Goal: Communication & Community: Answer question/provide support

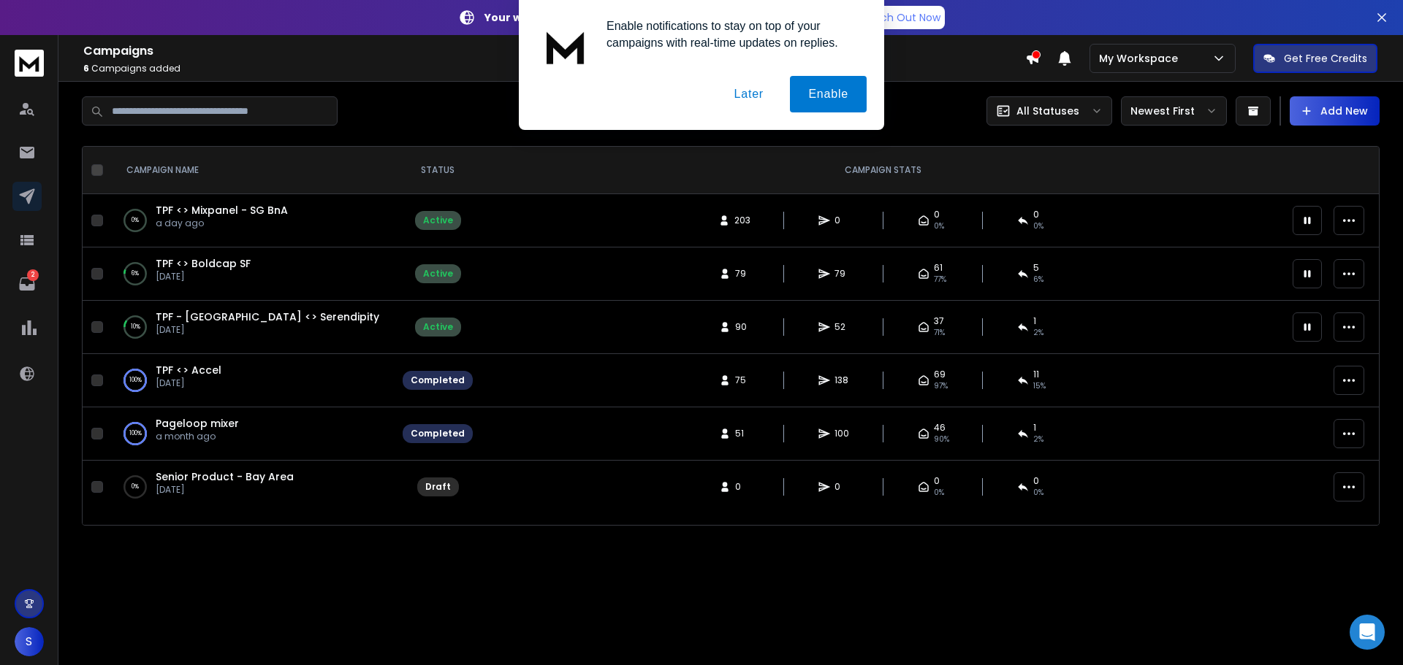
click at [749, 90] on button "Later" at bounding box center [748, 94] width 66 height 37
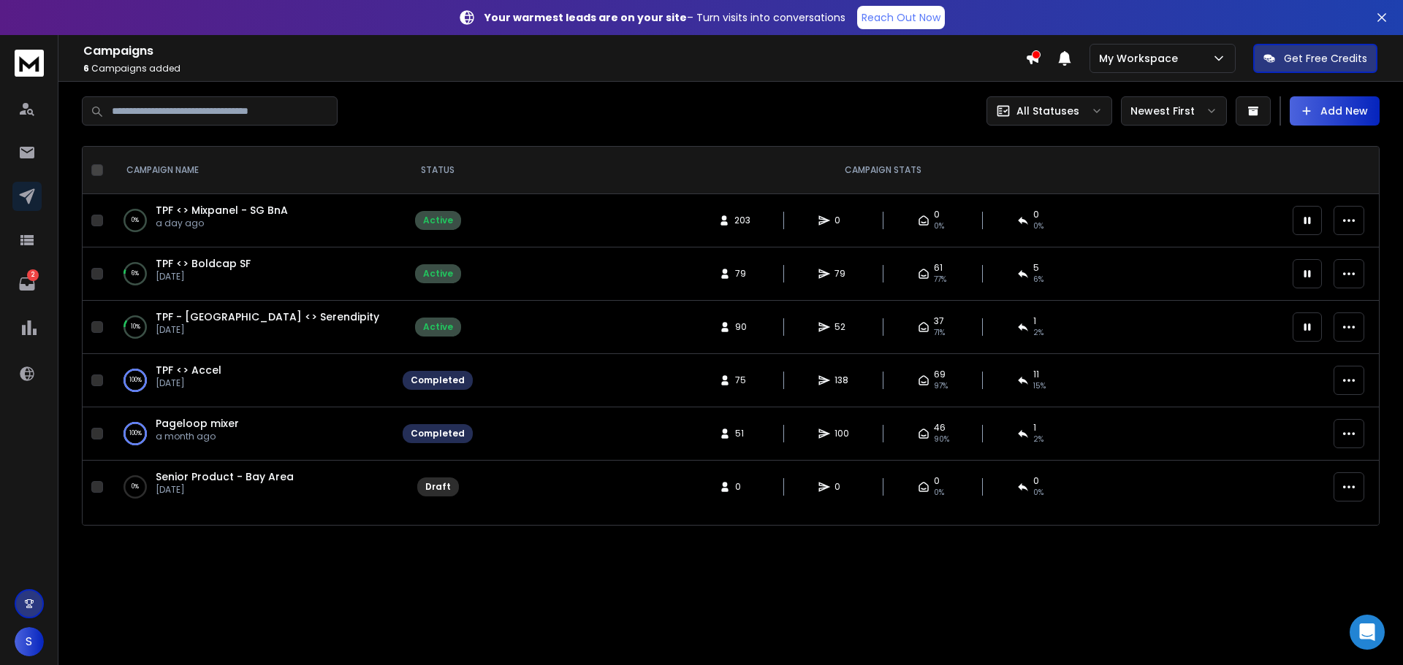
click at [207, 264] on span "TPF <> Boldcap SF" at bounding box center [203, 263] width 95 height 15
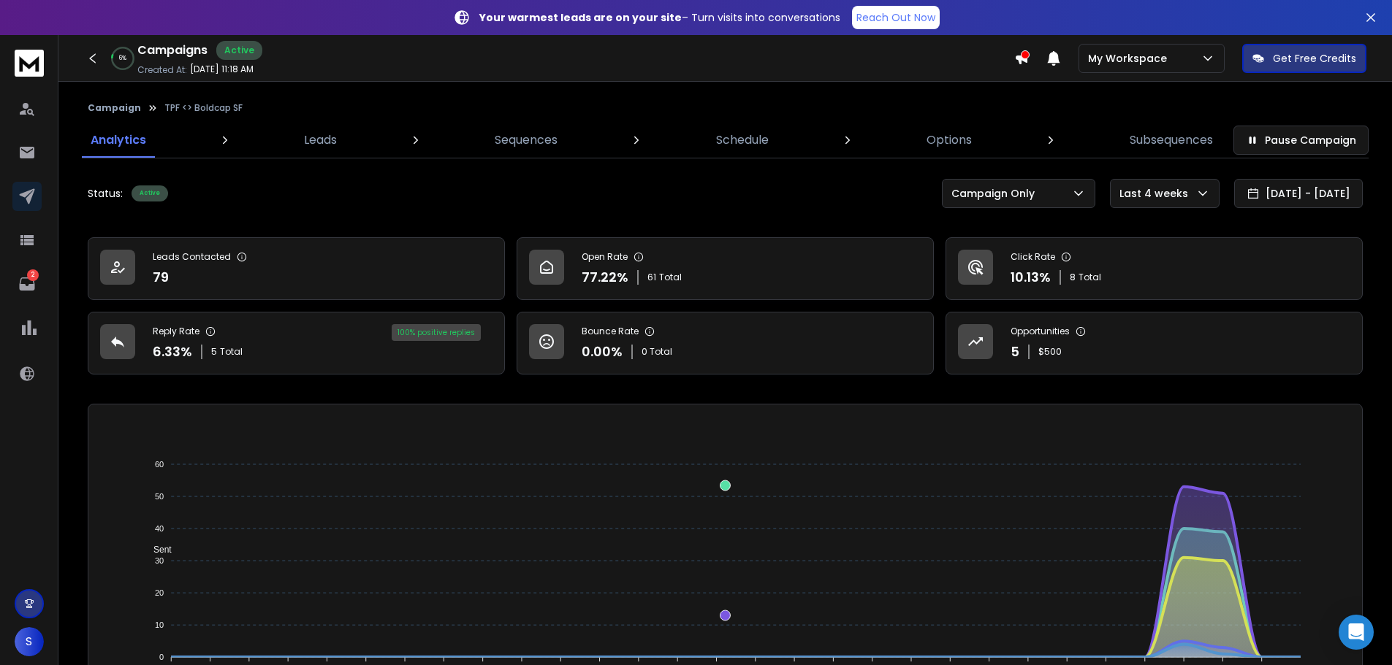
click at [195, 330] on p "Reply Rate" at bounding box center [176, 332] width 47 height 12
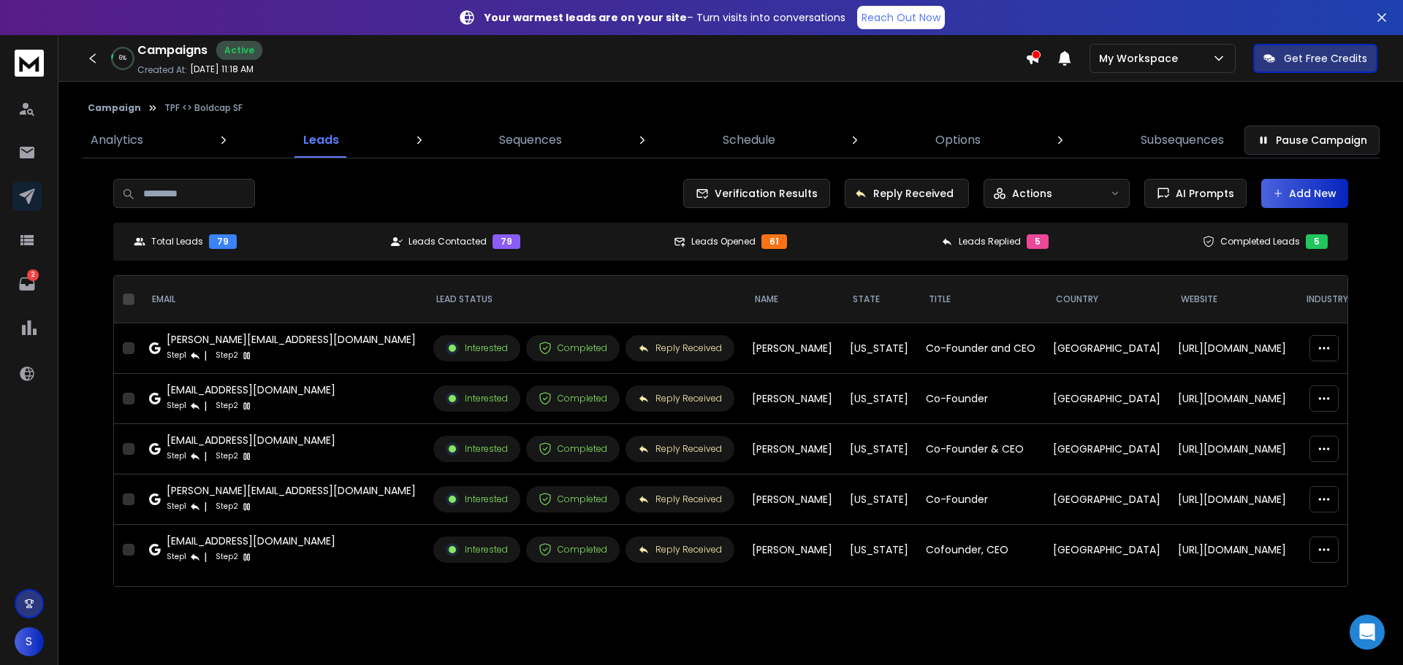
click at [270, 339] on div "[PERSON_NAME][EMAIL_ADDRESS][DOMAIN_NAME]" at bounding box center [291, 339] width 249 height 15
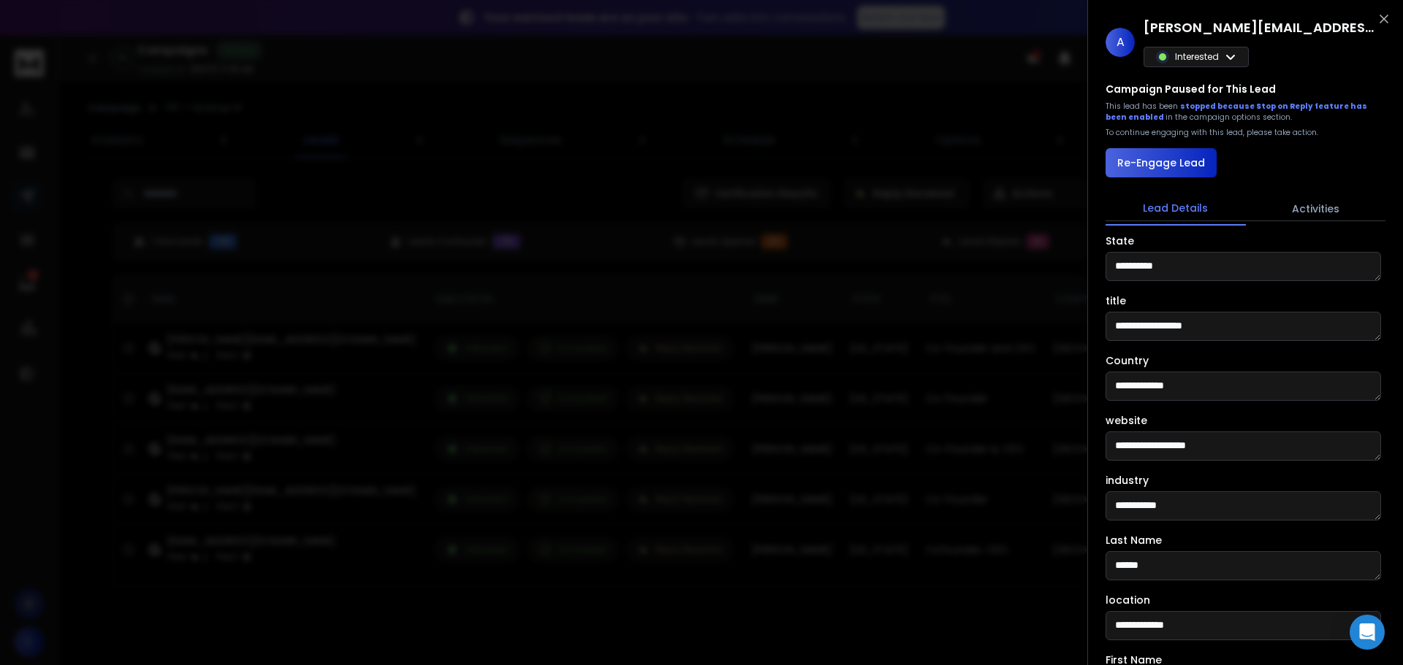
click at [407, 167] on div at bounding box center [701, 332] width 1403 height 665
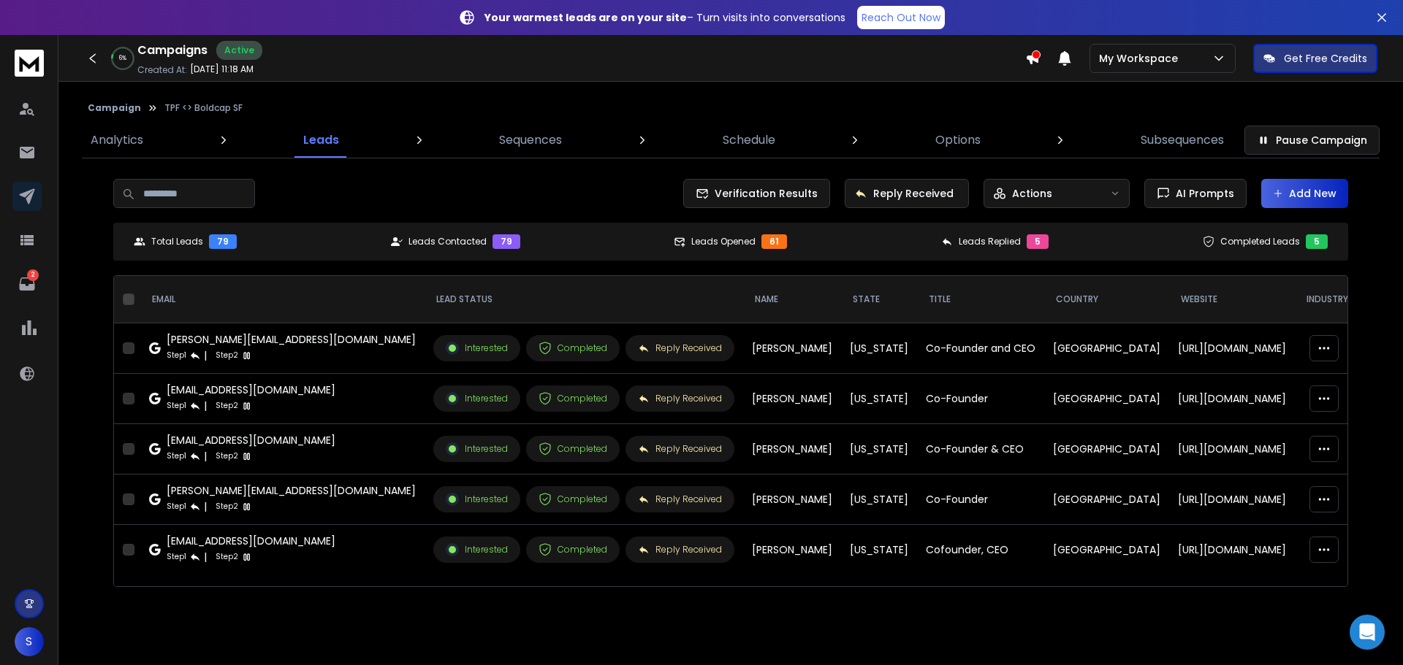
click at [638, 349] on div "Reply Received" at bounding box center [680, 349] width 84 height 12
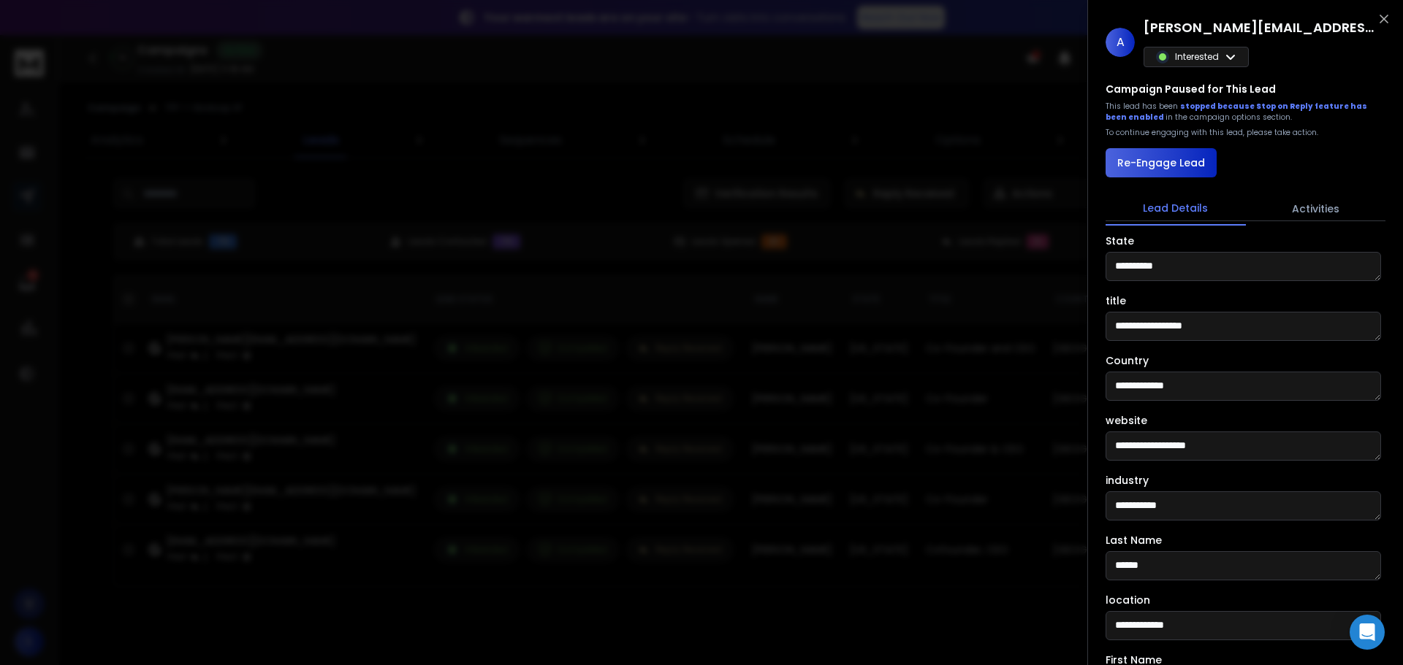
click at [552, 268] on div at bounding box center [701, 332] width 1403 height 665
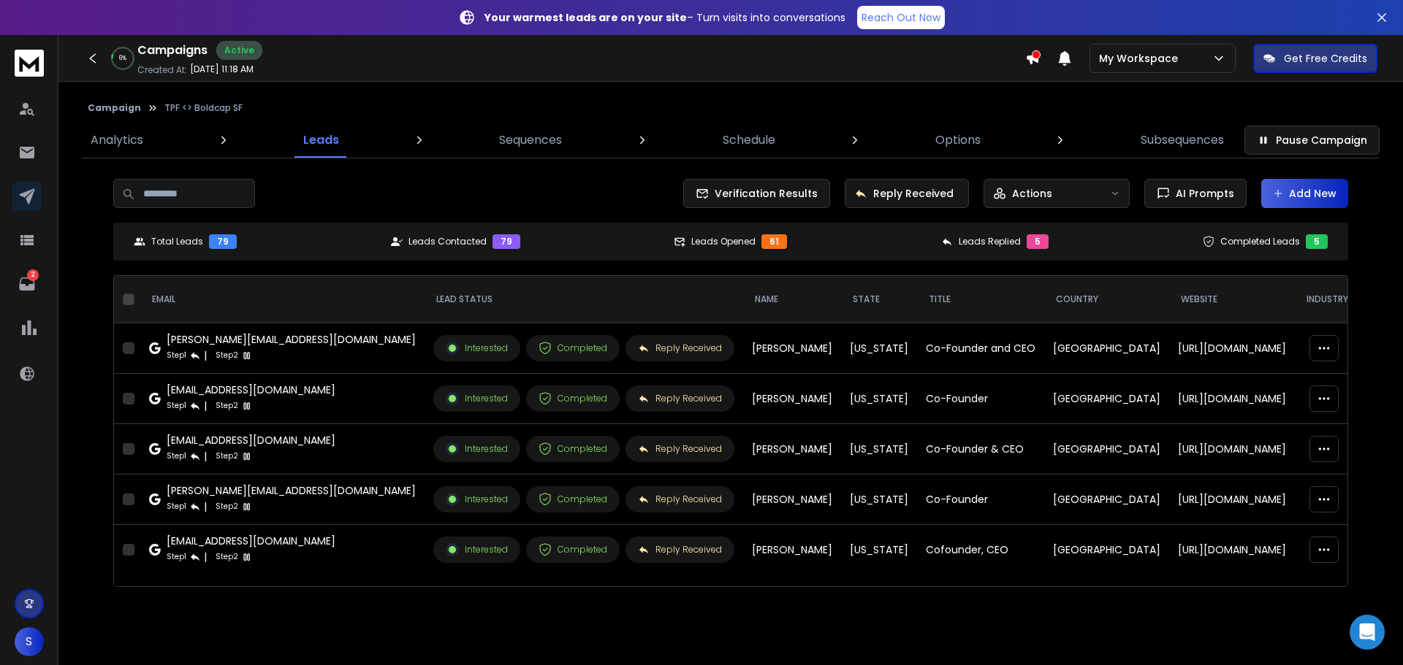
click at [1331, 351] on button "button" at bounding box center [1323, 348] width 29 height 26
click at [25, 159] on icon at bounding box center [27, 153] width 18 height 18
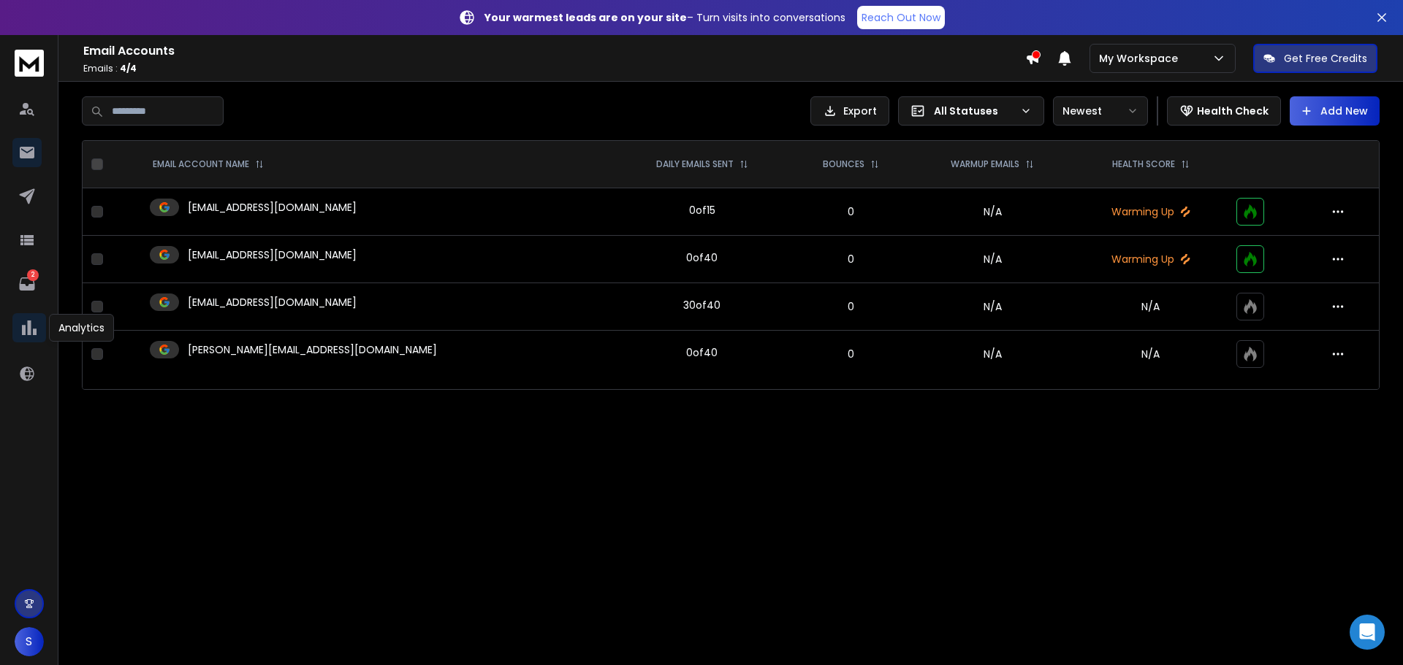
click at [29, 325] on icon at bounding box center [29, 328] width 15 height 15
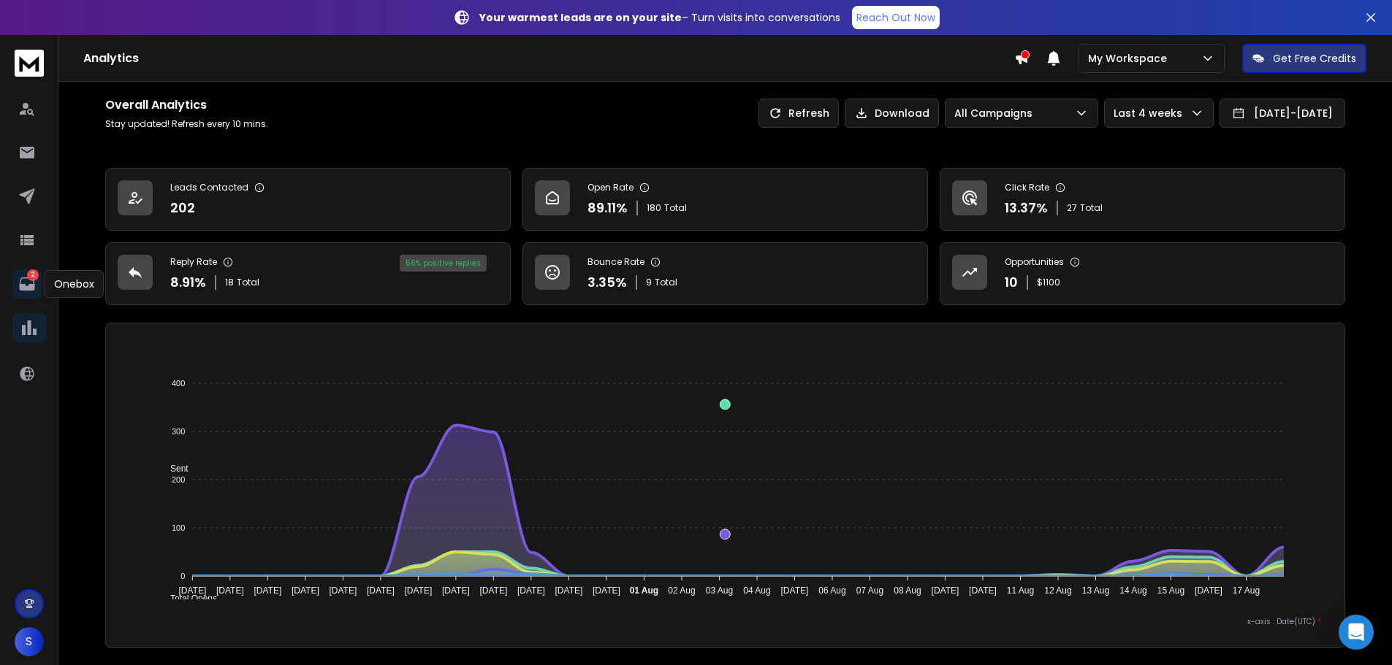
click at [26, 286] on icon at bounding box center [26, 284] width 15 height 13
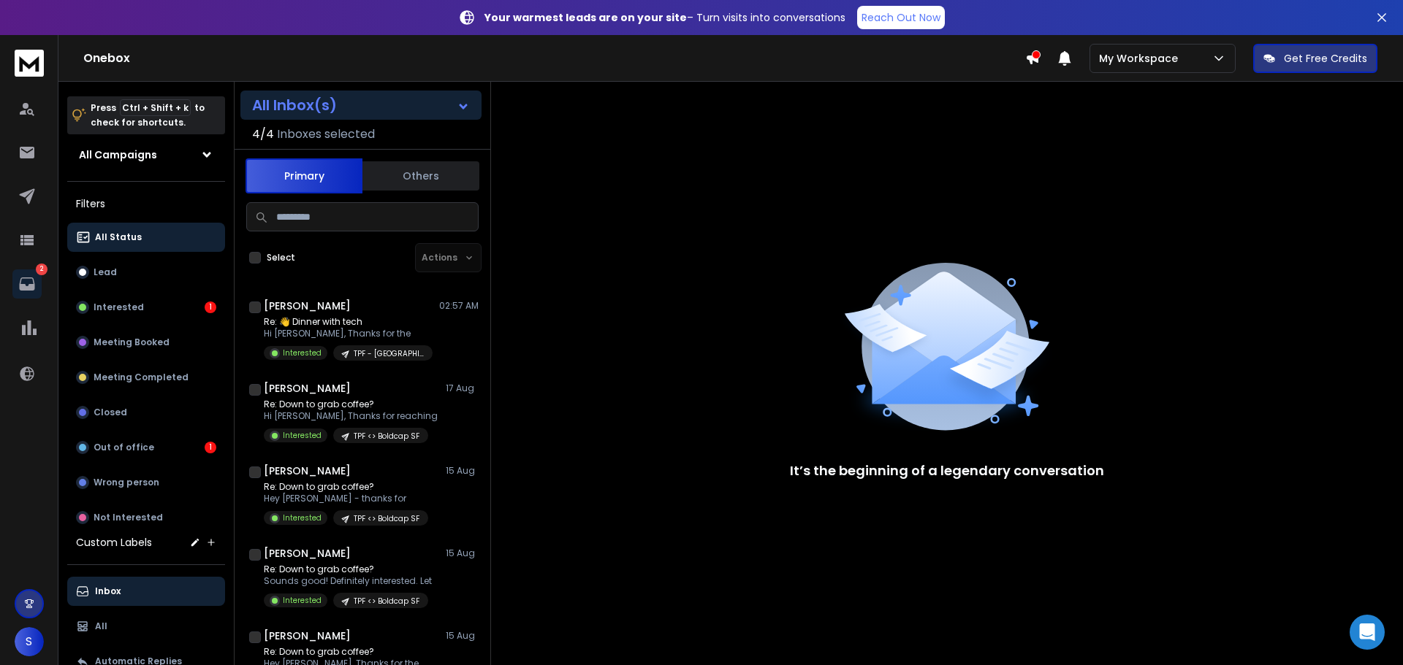
click at [470, 104] on button "All Inbox(s)" at bounding box center [360, 105] width 241 height 29
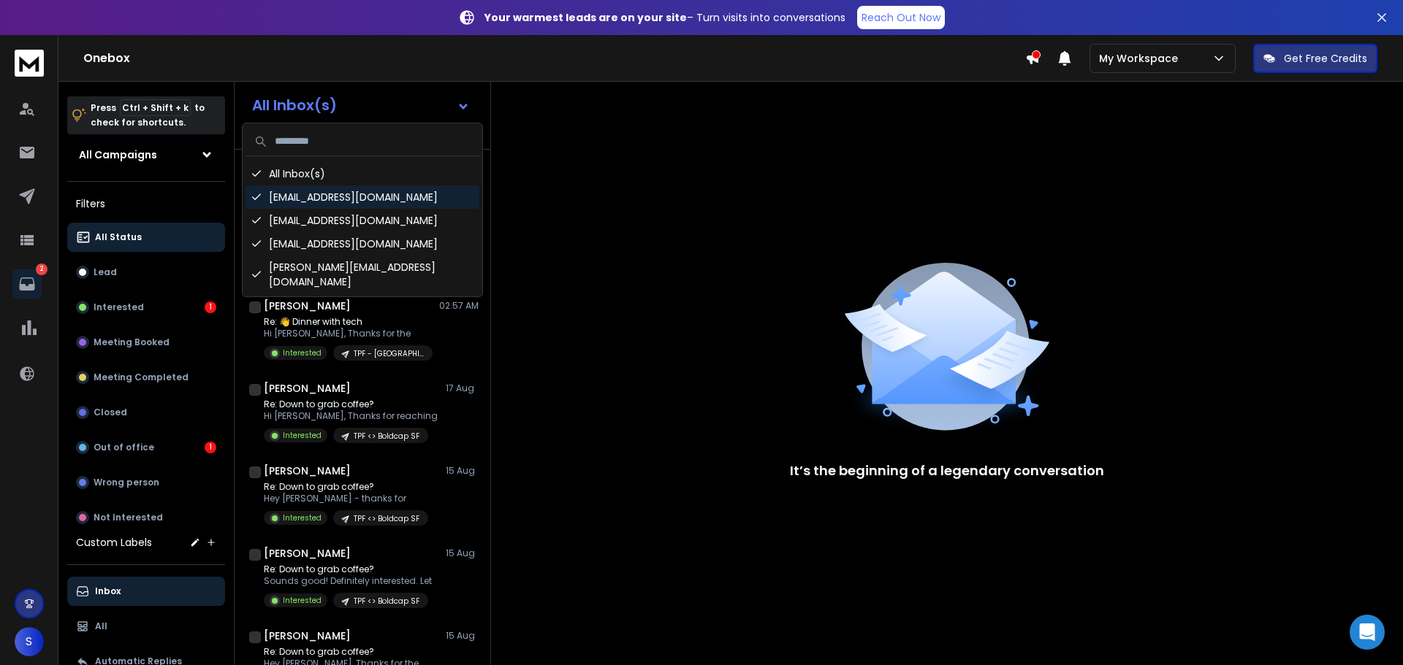
click at [349, 202] on div "[EMAIL_ADDRESS][DOMAIN_NAME]" at bounding box center [362, 197] width 234 height 23
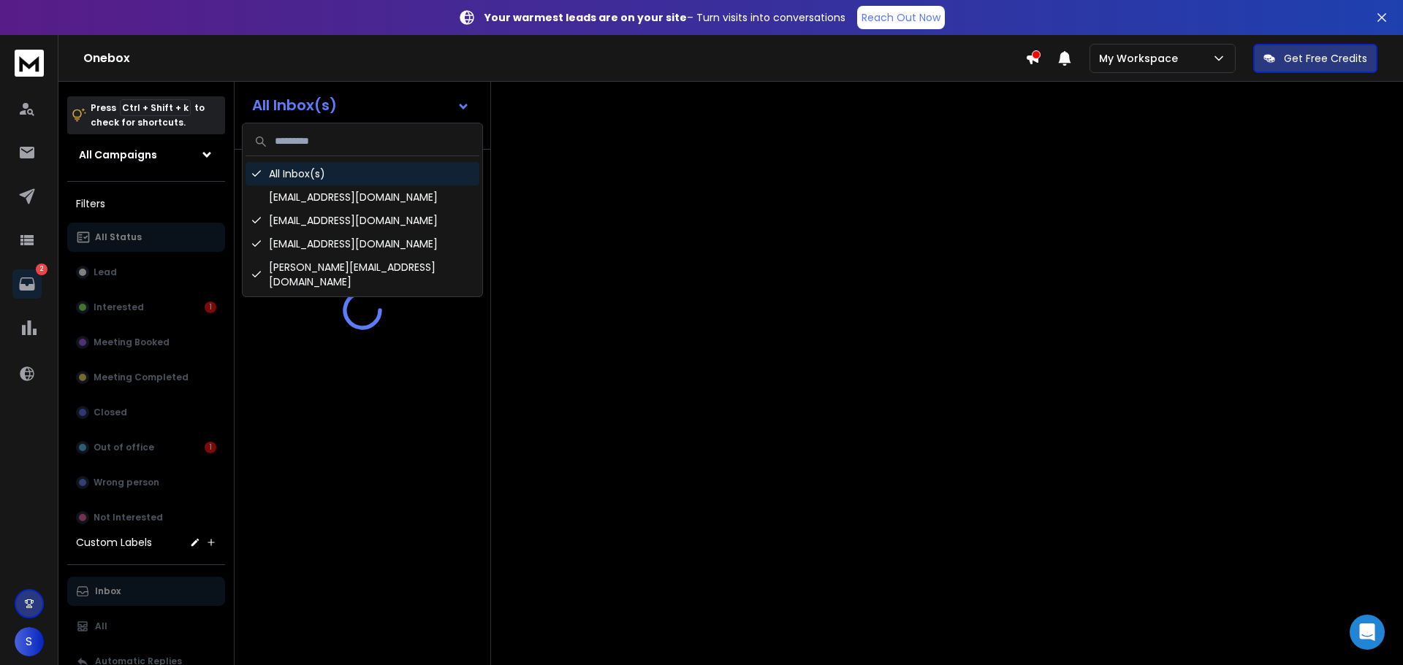
click at [326, 178] on div "All Inbox(s)" at bounding box center [362, 173] width 234 height 23
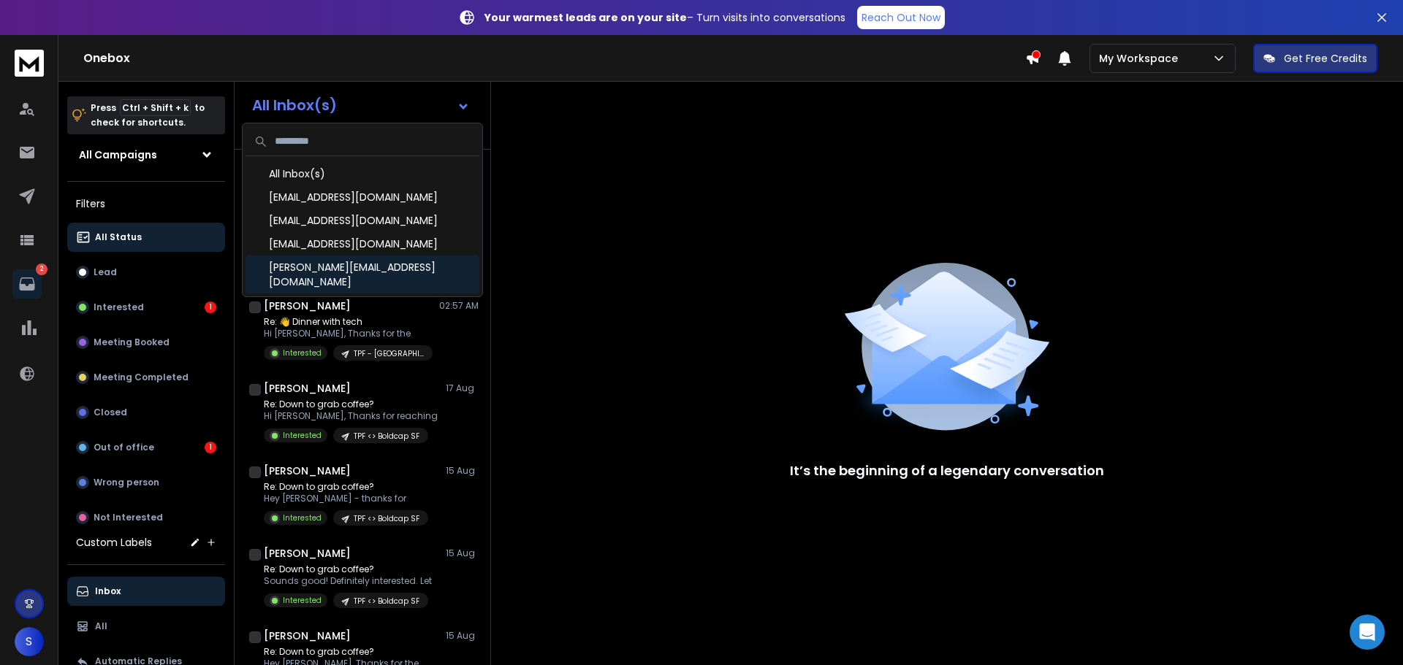
click at [337, 267] on div "[PERSON_NAME][EMAIL_ADDRESS][DOMAIN_NAME]" at bounding box center [362, 275] width 234 height 38
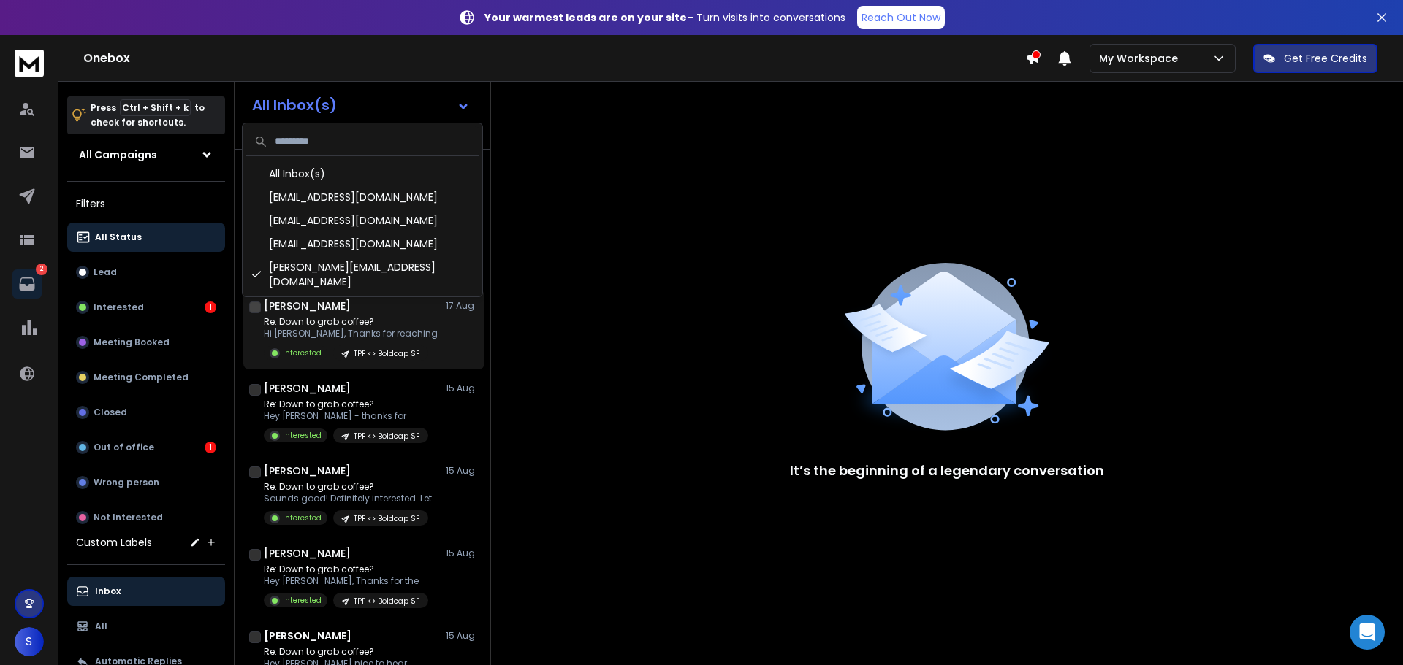
click at [343, 321] on p "Re: Down to grab coffee?" at bounding box center [351, 322] width 174 height 12
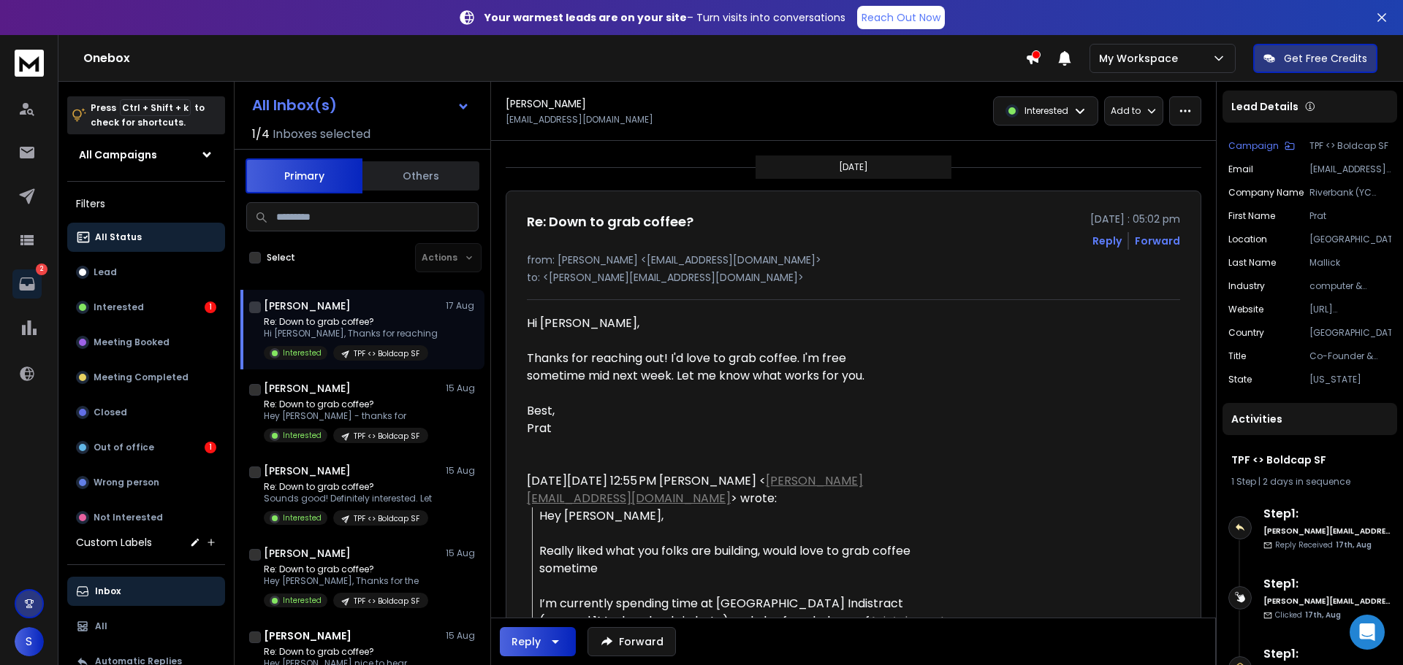
click at [1111, 243] on button "Reply" at bounding box center [1106, 241] width 29 height 15
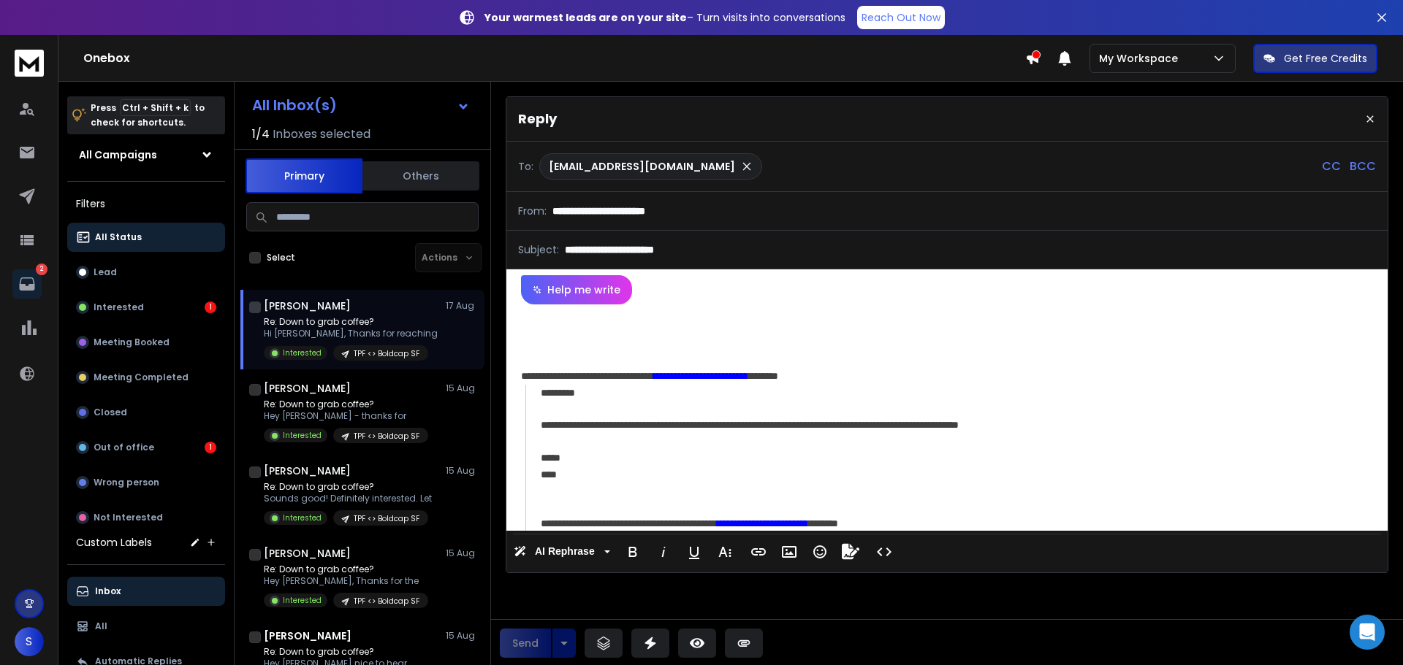
click at [582, 285] on button "Help me write" at bounding box center [576, 289] width 111 height 29
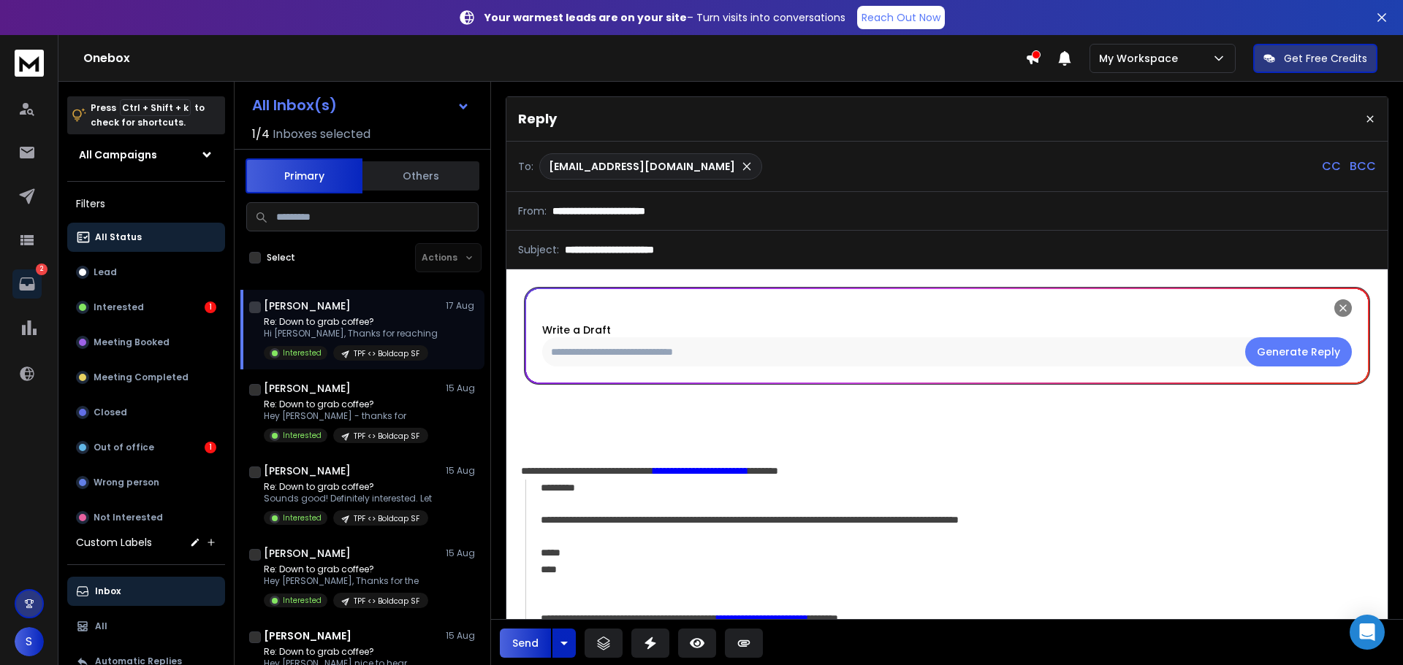
click at [665, 344] on input "text" at bounding box center [946, 351] width 809 height 29
type input "**********"
click at [1303, 353] on button "Generate Reply" at bounding box center [1298, 351] width 107 height 29
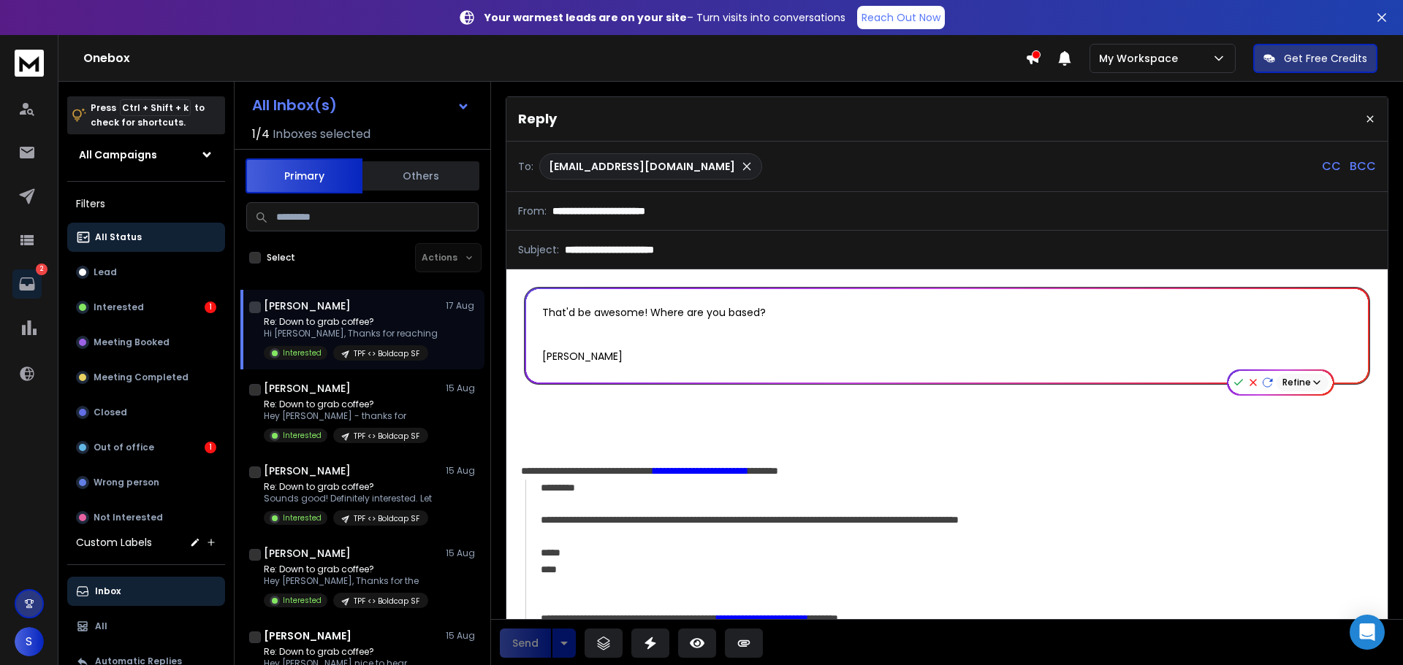
click at [1235, 384] on polyline at bounding box center [1239, 382] width 8 height 5
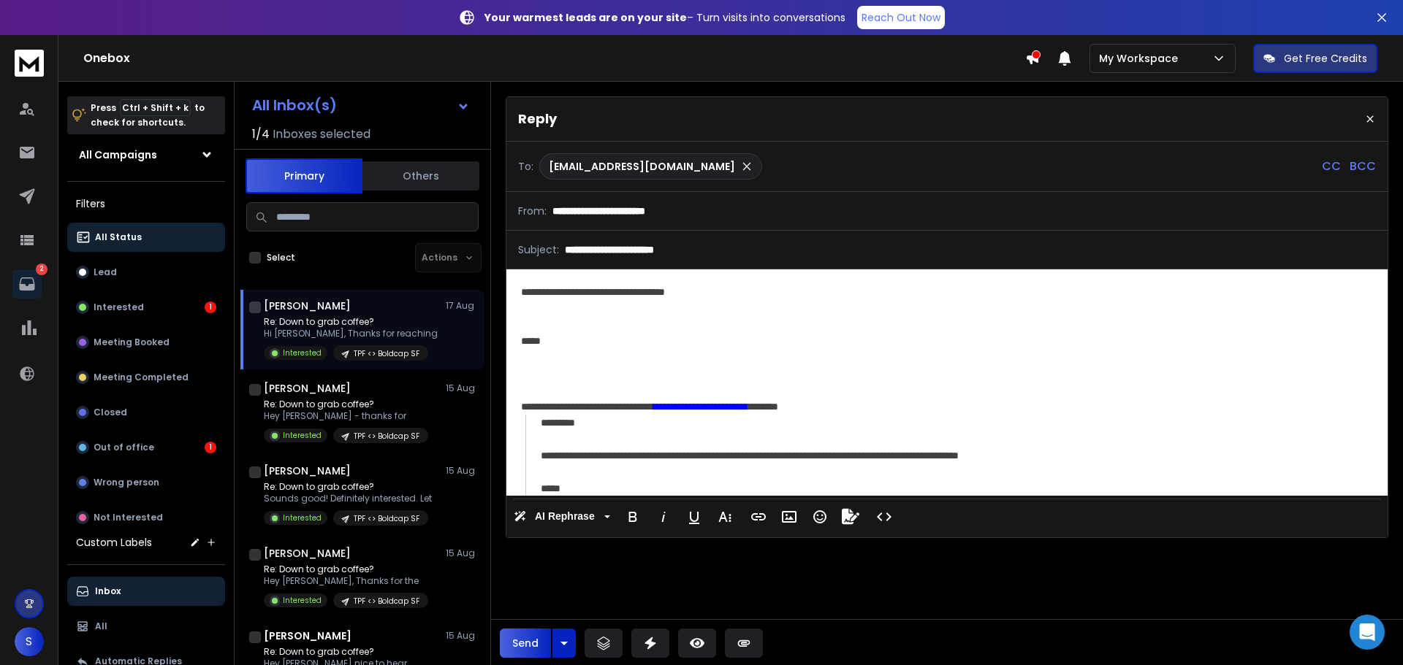
click at [564, 313] on div at bounding box center [947, 308] width 852 height 16
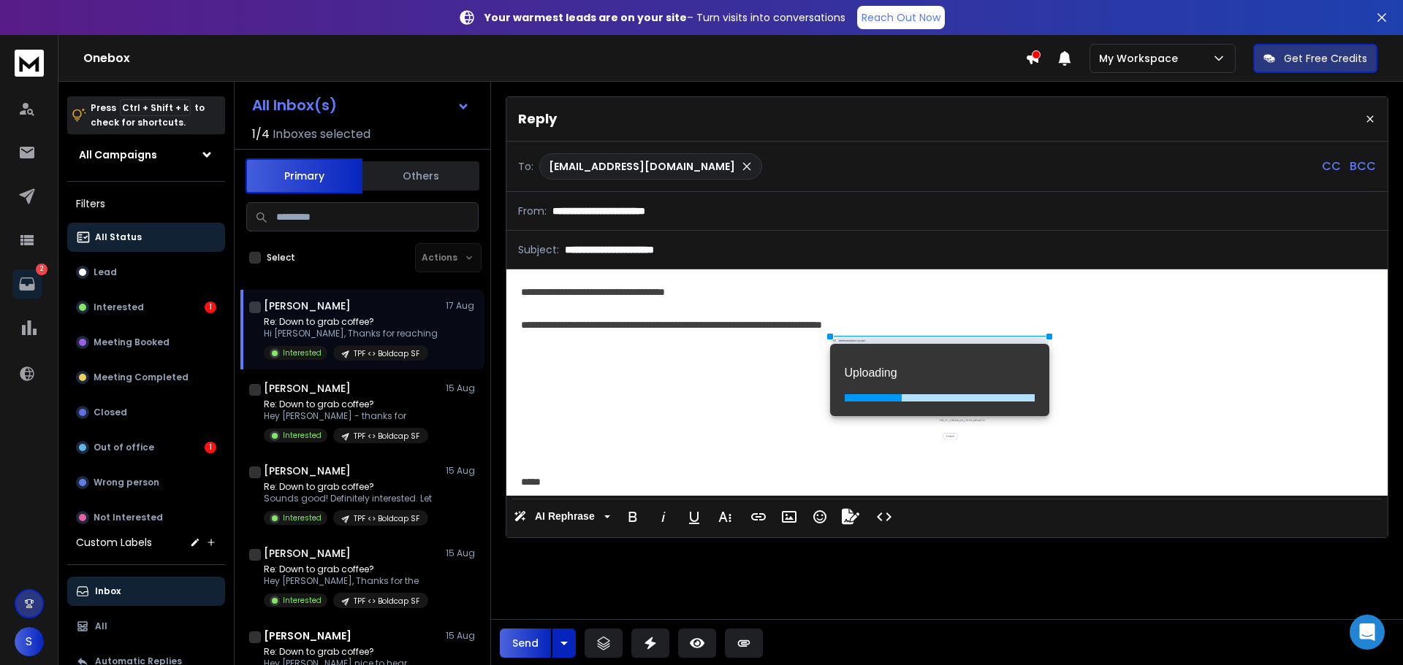
click at [1365, 118] on icon at bounding box center [1370, 119] width 12 height 12
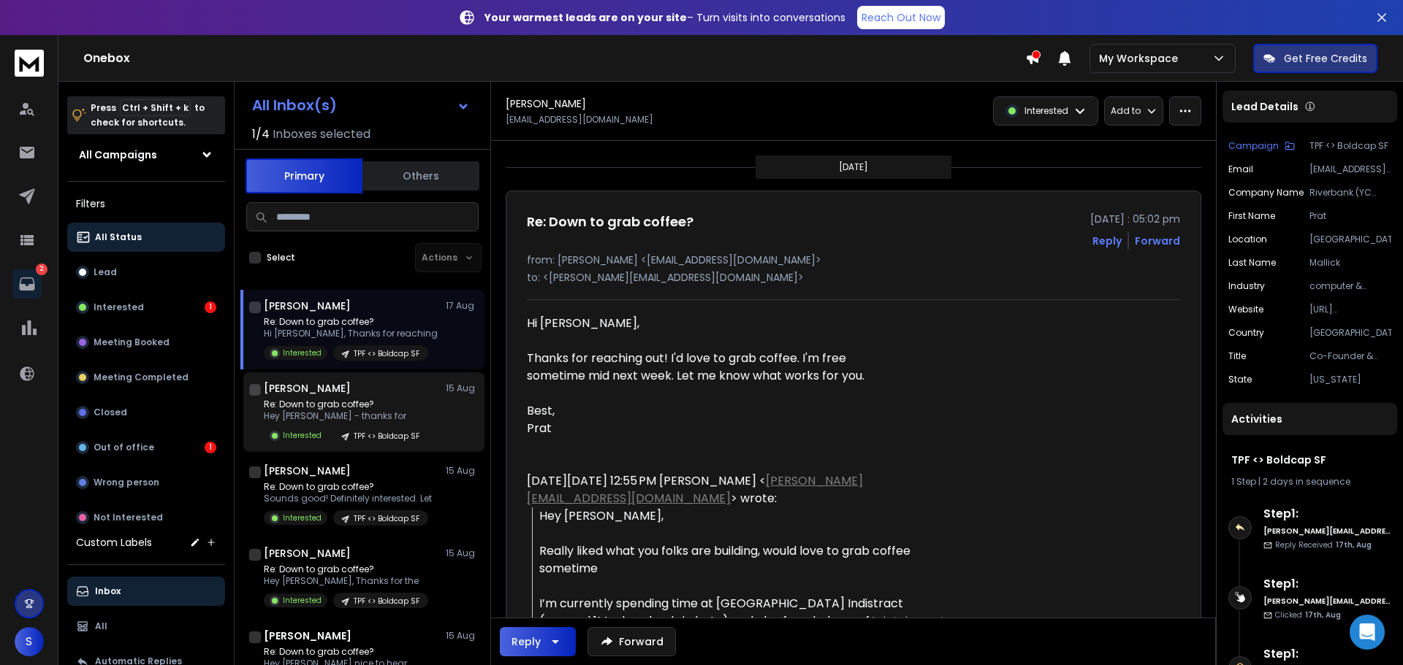
click at [334, 395] on div "[PERSON_NAME] [DATE]" at bounding box center [371, 388] width 215 height 15
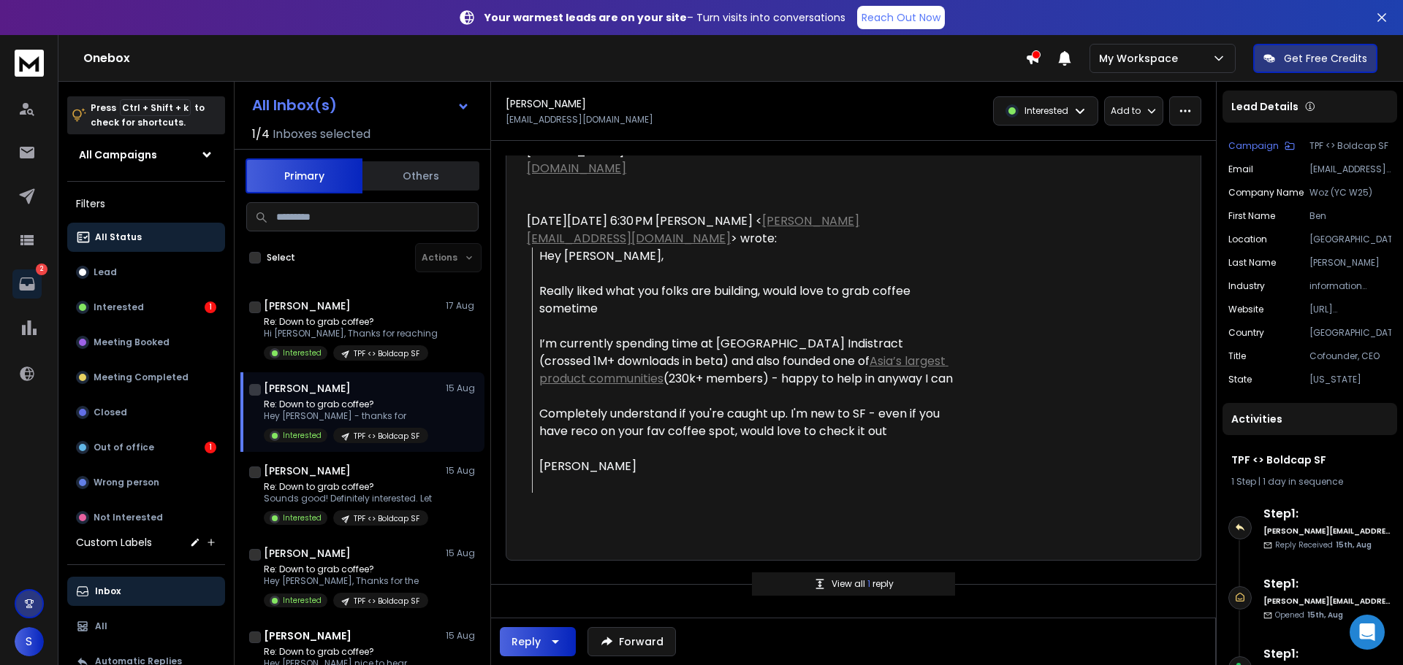
scroll to position [255, 0]
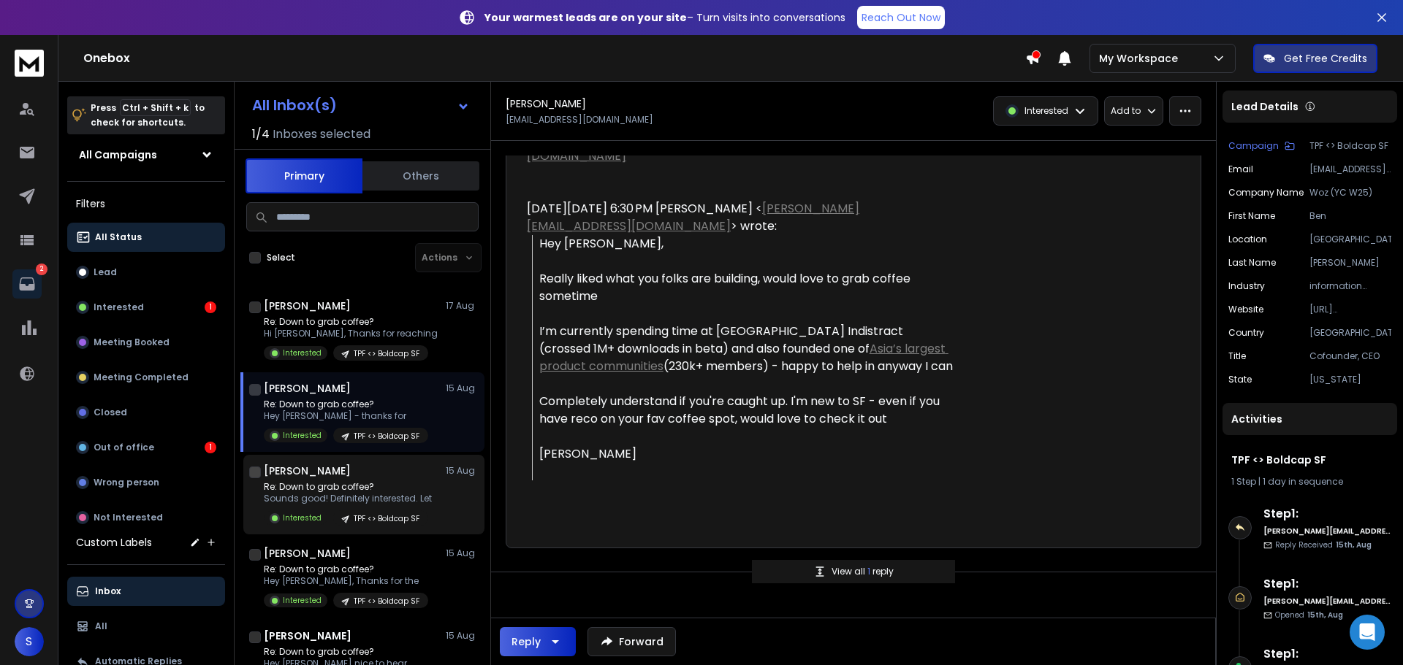
click at [346, 478] on div "[PERSON_NAME] Look [DATE]" at bounding box center [371, 471] width 215 height 15
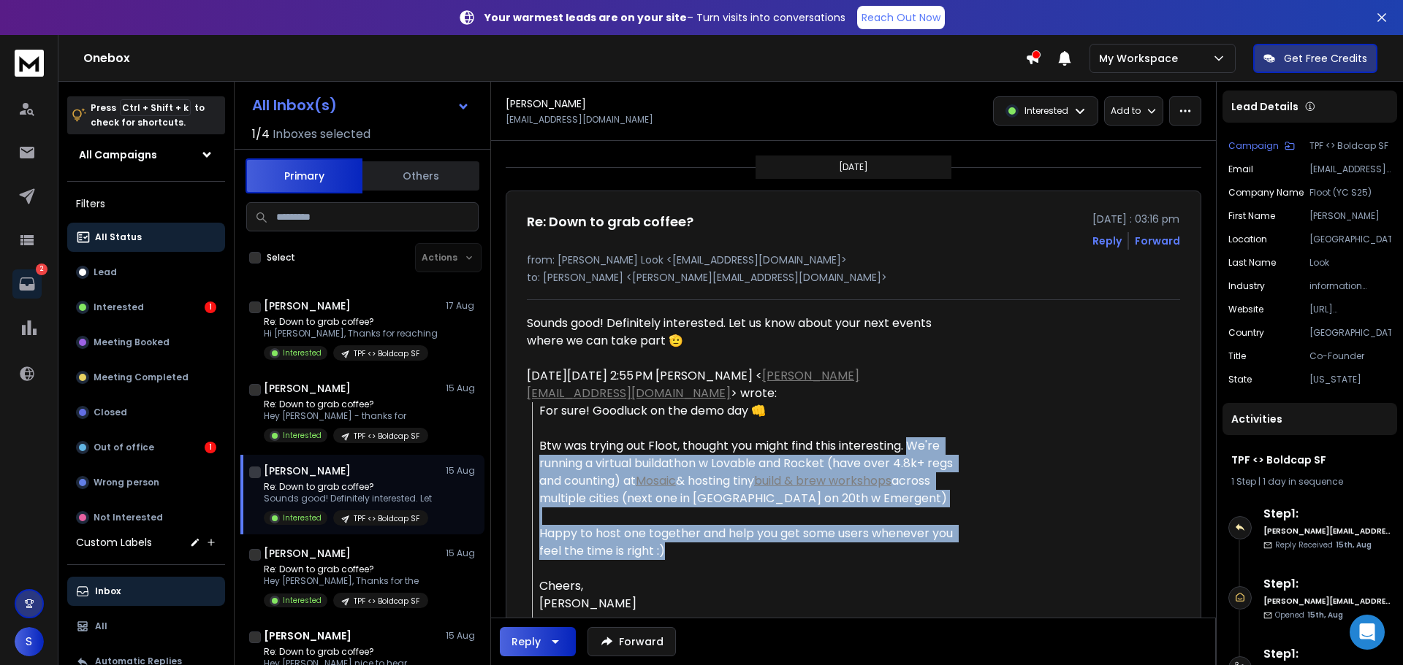
drag, startPoint x: 912, startPoint y: 445, endPoint x: 982, endPoint y: 569, distance: 142.6
copy div "We're running a virtual buildathon w Lovable and Rocket (have over 4.8k+ regs a…"
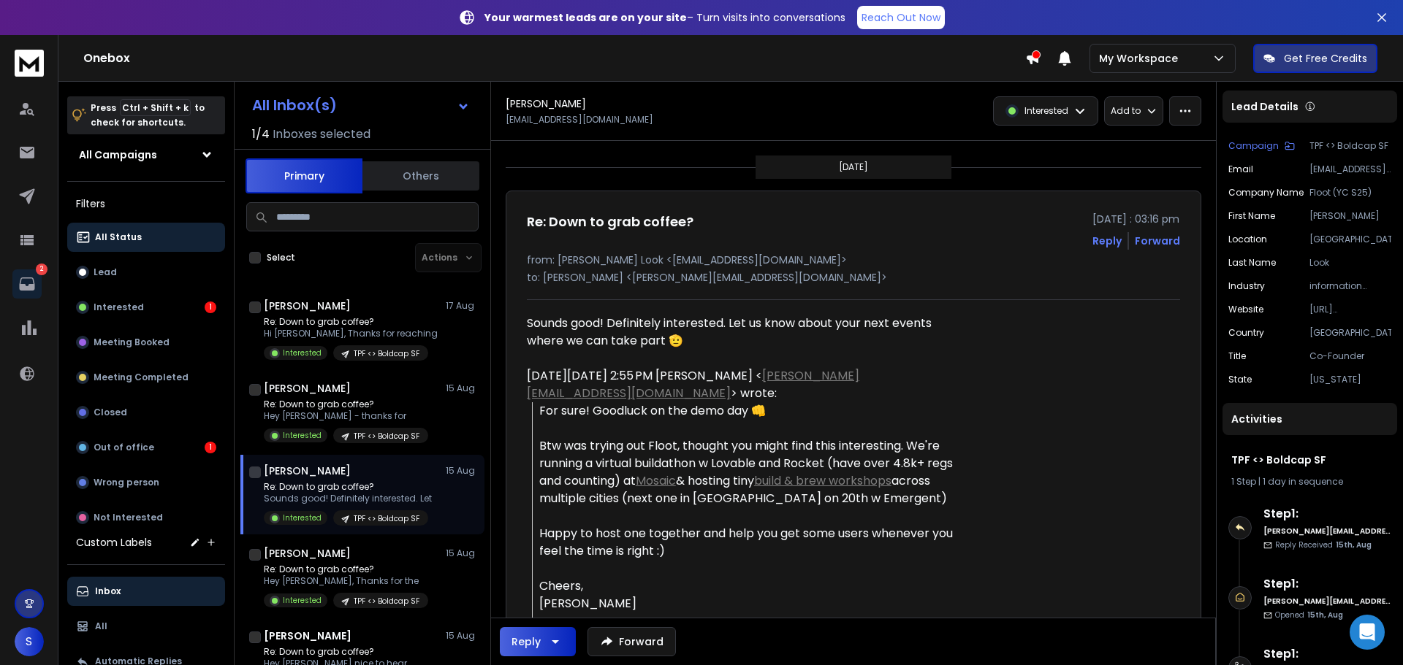
click at [362, 488] on p "Re: Down to grab coffee?" at bounding box center [348, 487] width 168 height 12
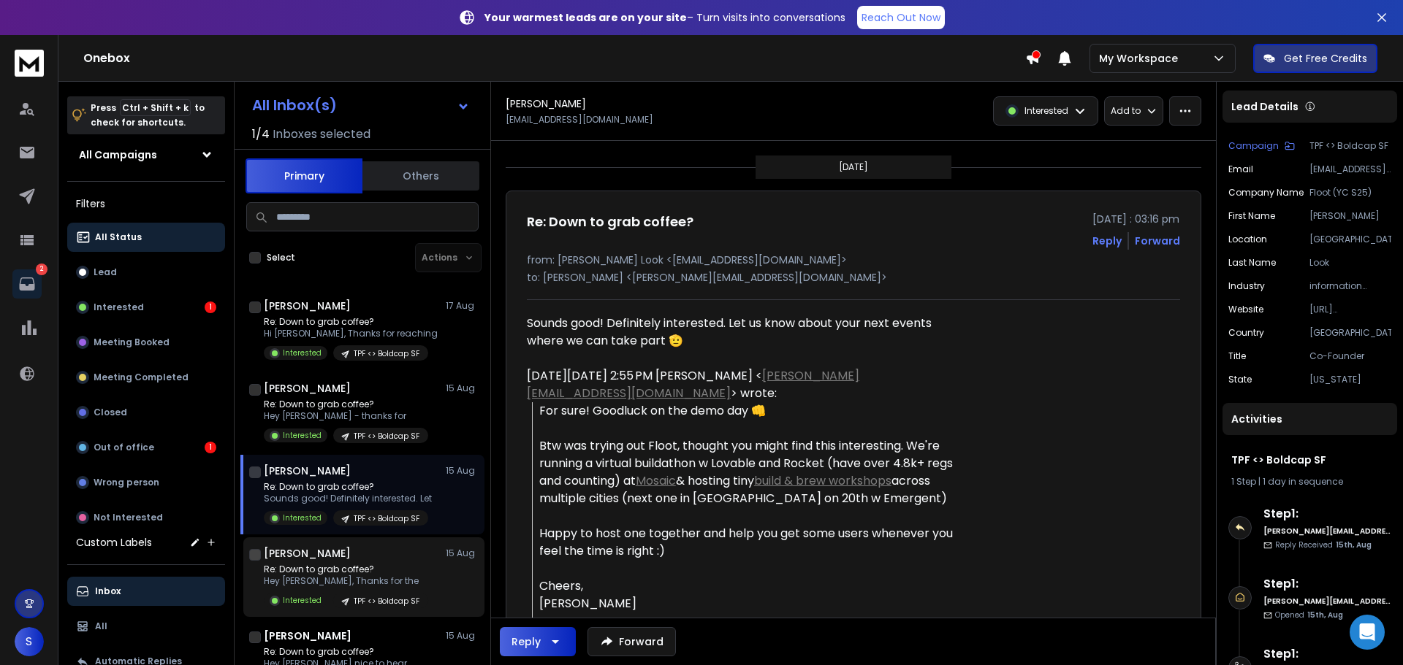
click at [370, 565] on p "Re: Down to grab coffee?" at bounding box center [346, 570] width 164 height 12
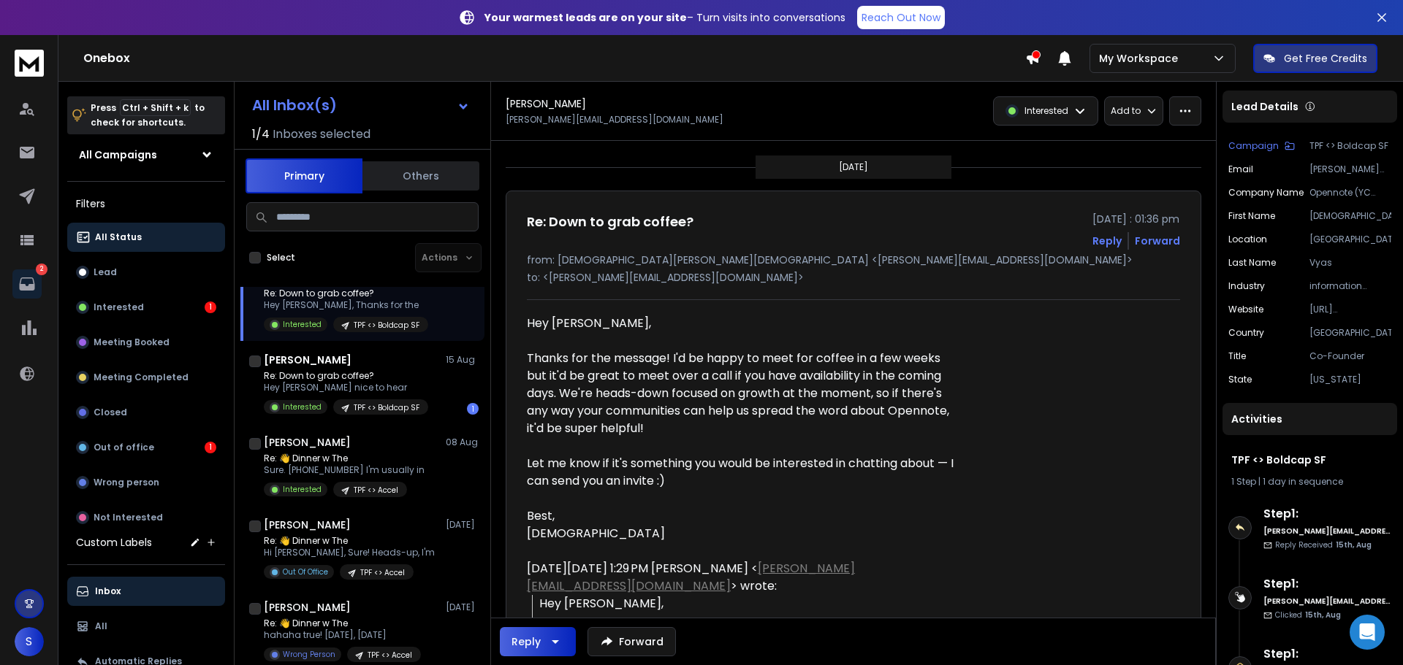
scroll to position [292, 0]
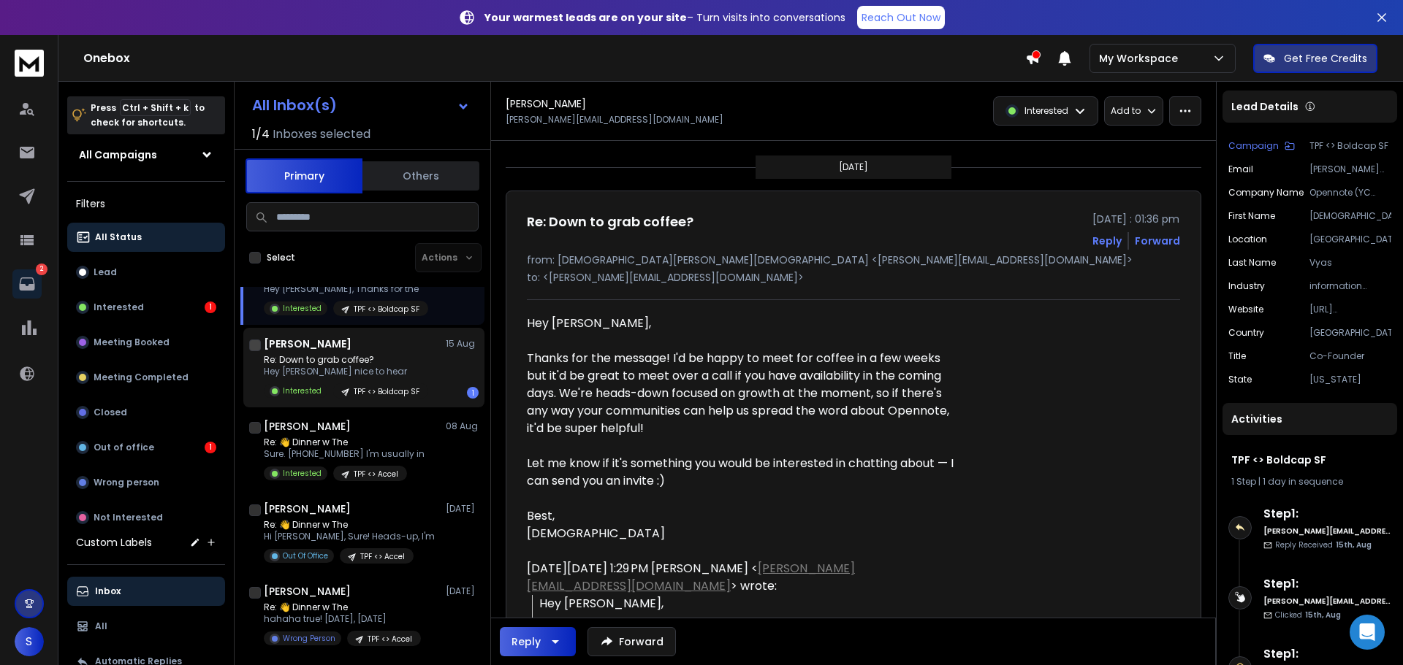
click at [331, 351] on div "[PERSON_NAME] [DATE] Re: Down to grab coffee? Hey [PERSON_NAME] nice to hear In…" at bounding box center [371, 368] width 215 height 62
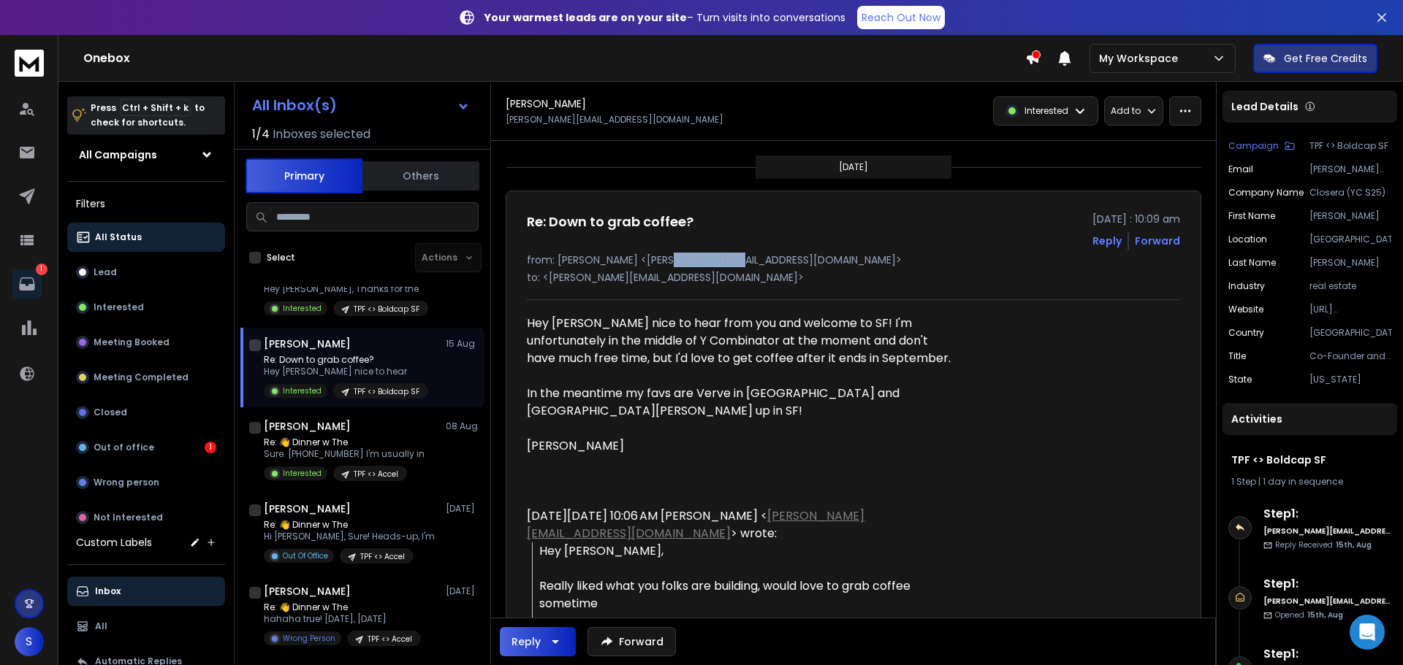
drag, startPoint x: 674, startPoint y: 262, endPoint x: 734, endPoint y: 259, distance: 59.9
click at [734, 259] on p "from: [PERSON_NAME] <[PERSON_NAME][EMAIL_ADDRESS][DOMAIN_NAME]>" at bounding box center [853, 260] width 653 height 15
